Goal: Check status

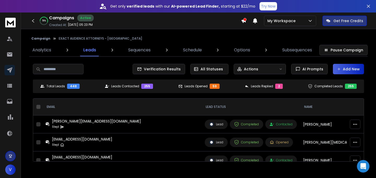
scroll to position [255, 0]
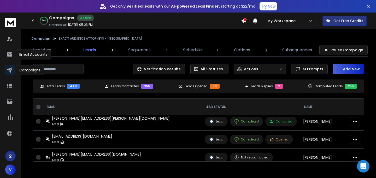
click at [9, 70] on icon at bounding box center [10, 70] width 6 height 6
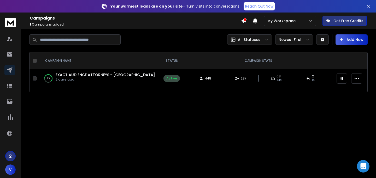
click at [134, 77] on td "61 % EXACT AUDIENCE ATTORNEYS - HOUSTON 2 days ago" at bounding box center [99, 78] width 121 height 19
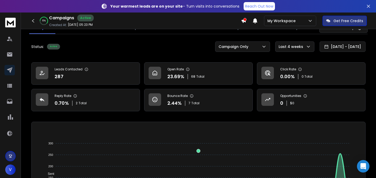
scroll to position [23, 0]
